Goal: Task Accomplishment & Management: Use online tool/utility

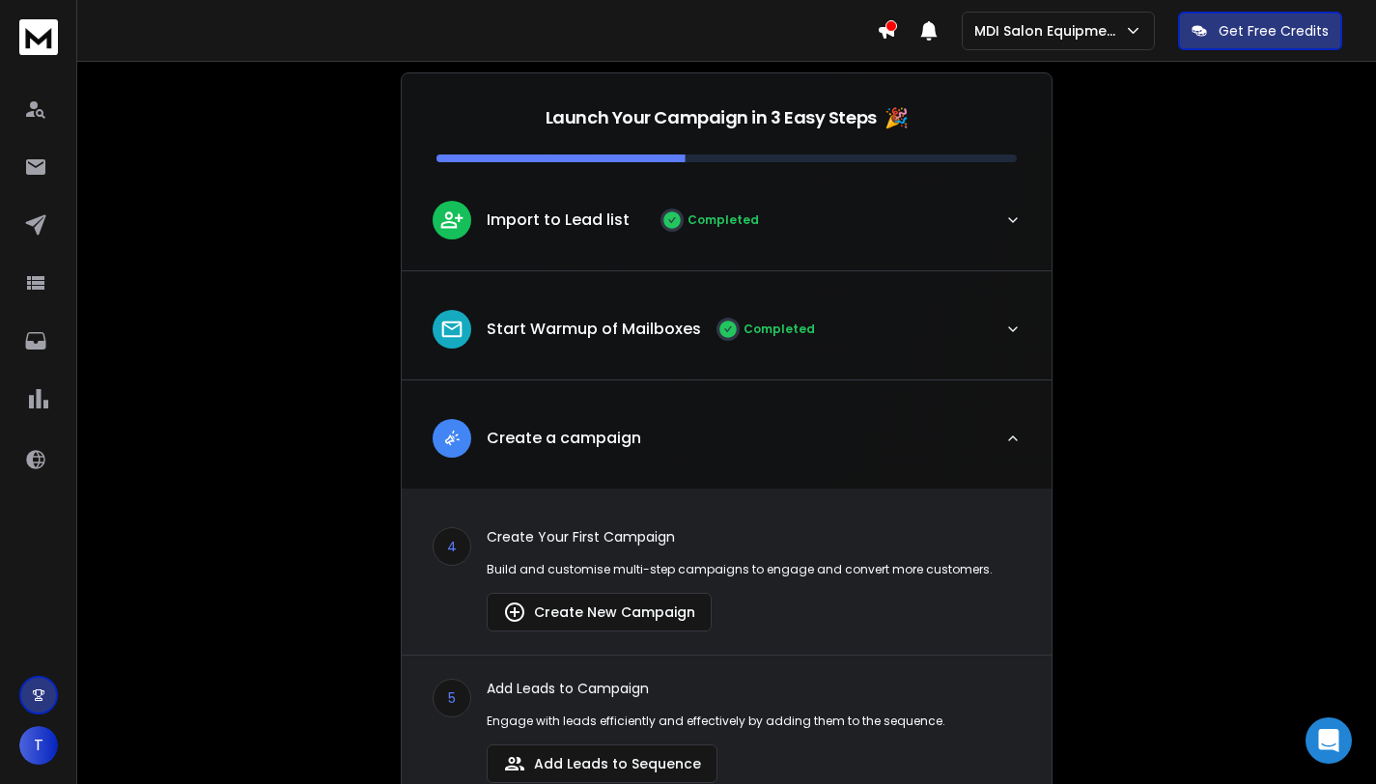
scroll to position [112, 0]
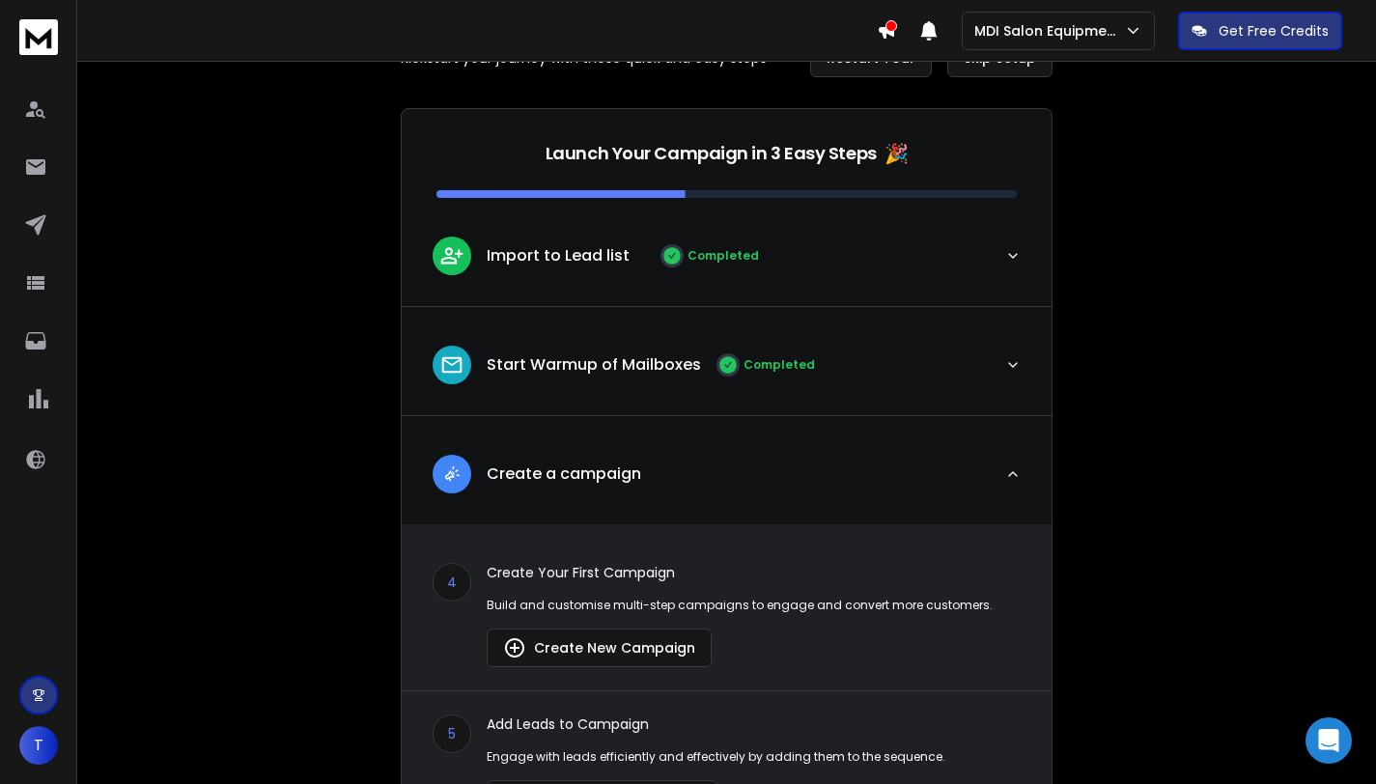
click at [618, 491] on div "Create a campaign" at bounding box center [536, 474] width 209 height 39
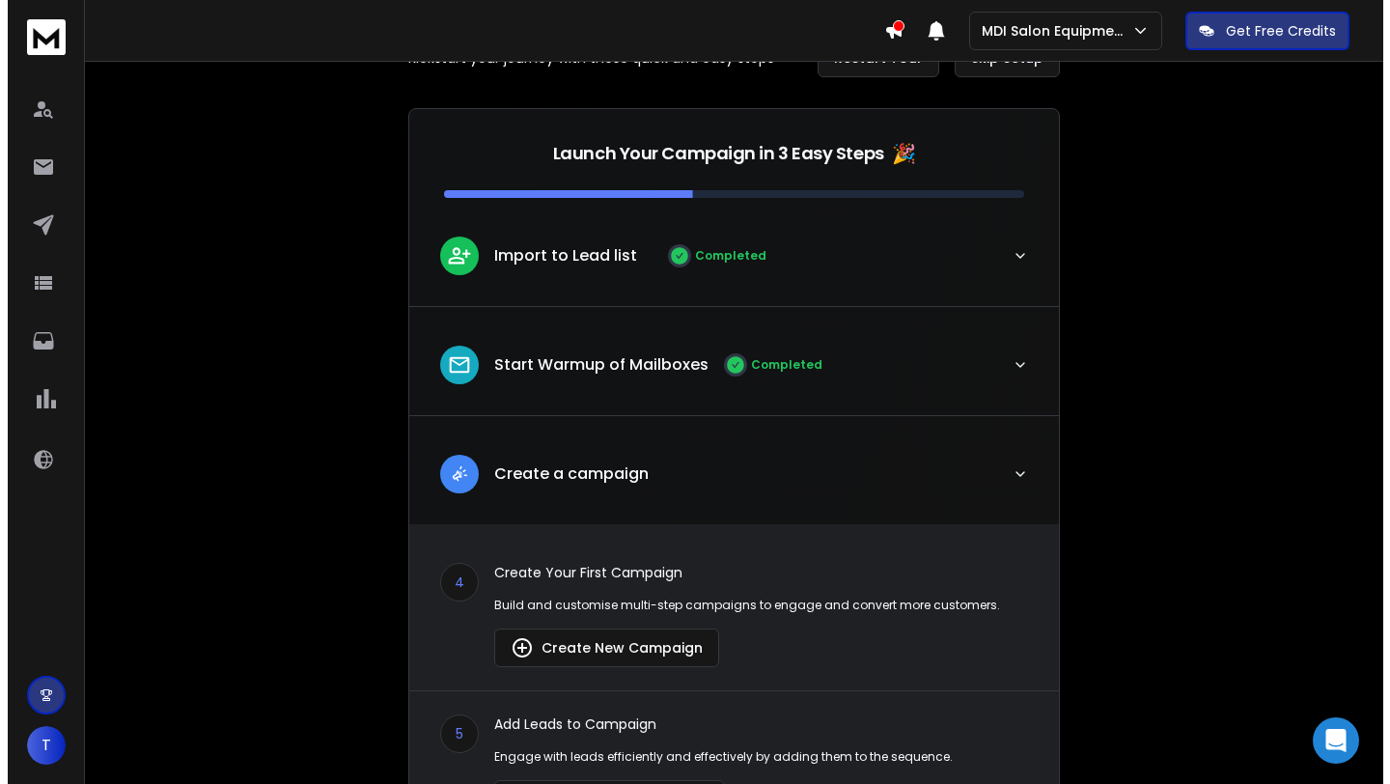
scroll to position [0, 0]
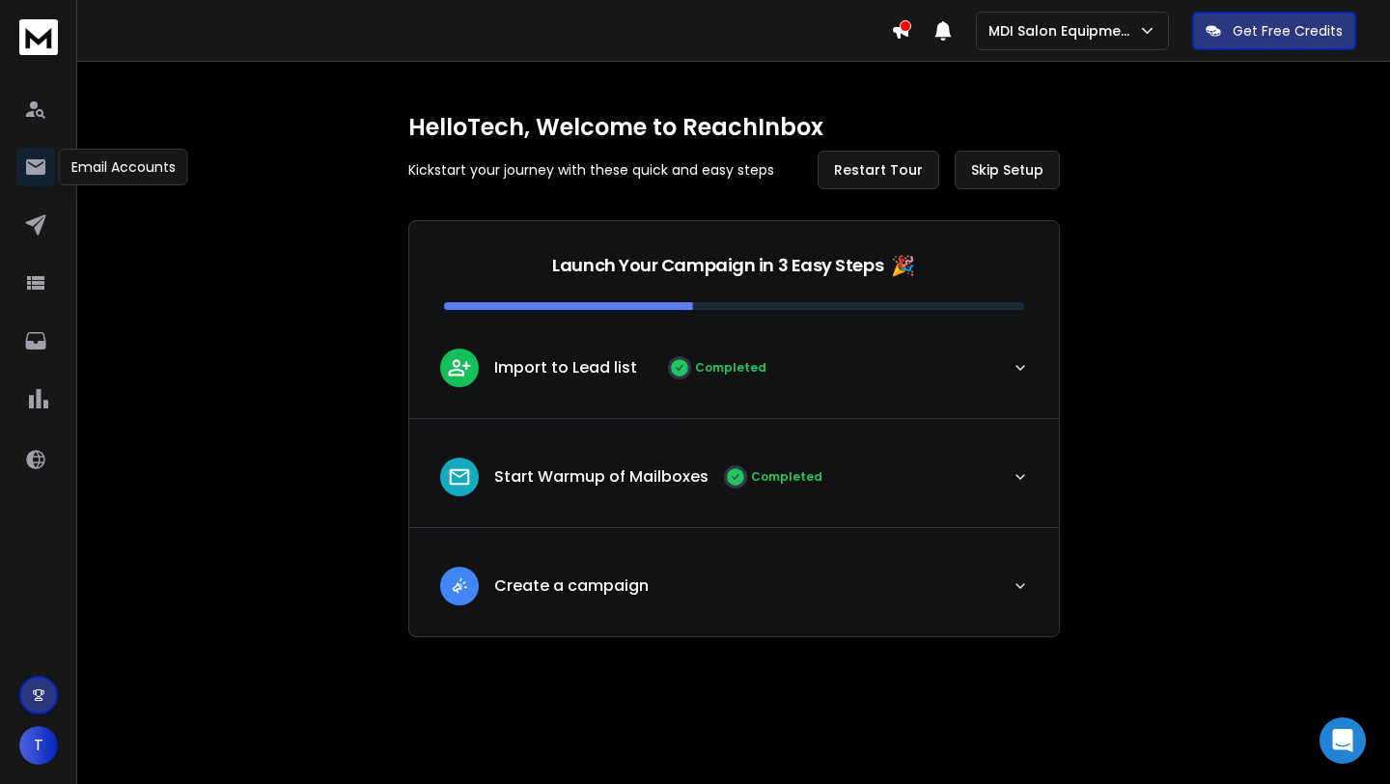
click at [27, 160] on icon at bounding box center [35, 166] width 19 height 15
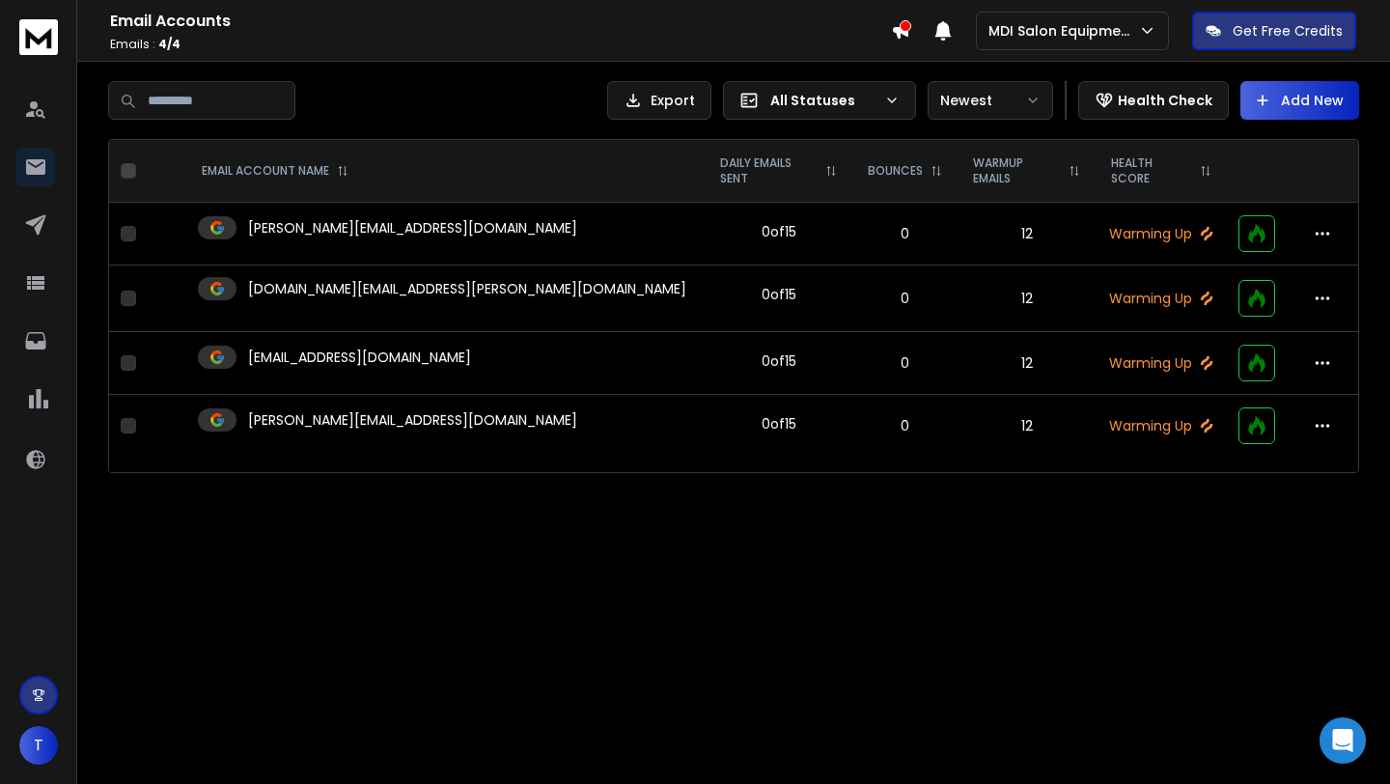
click at [458, 229] on div "[PERSON_NAME][EMAIL_ADDRESS][DOMAIN_NAME]" at bounding box center [445, 227] width 495 height 23
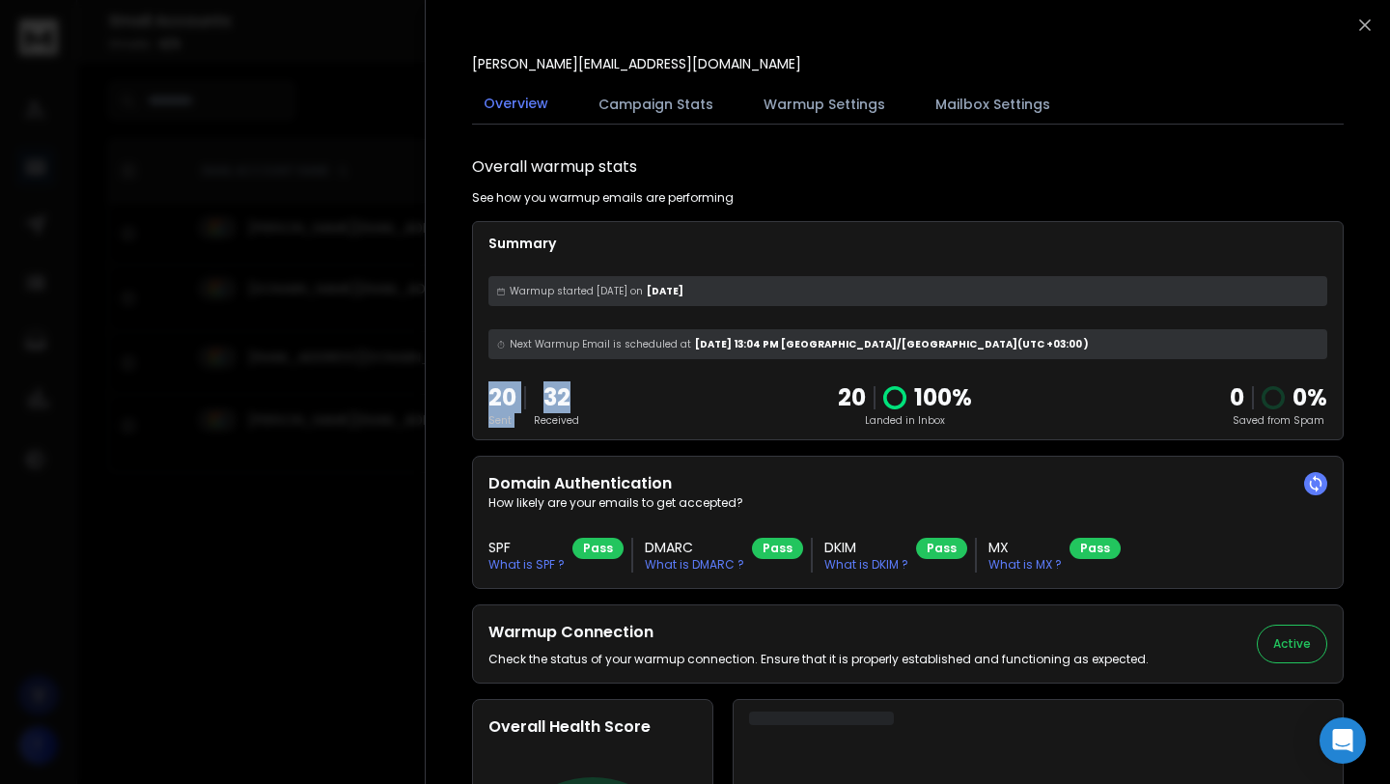
drag, startPoint x: 590, startPoint y: 395, endPoint x: 485, endPoint y: 393, distance: 105.2
click at [485, 393] on div "Summary Warmup started [DATE] on [DATE] Next Warmup Email is scheduled at [DATE…" at bounding box center [908, 330] width 872 height 219
click at [613, 390] on div "20 Sent 32 Received 20 100 % Landed in Inbox 0 0 % Saved from Spam" at bounding box center [907, 404] width 839 height 45
click at [1357, 20] on icon "button" at bounding box center [1364, 24] width 19 height 19
